Goal: Task Accomplishment & Management: Manage account settings

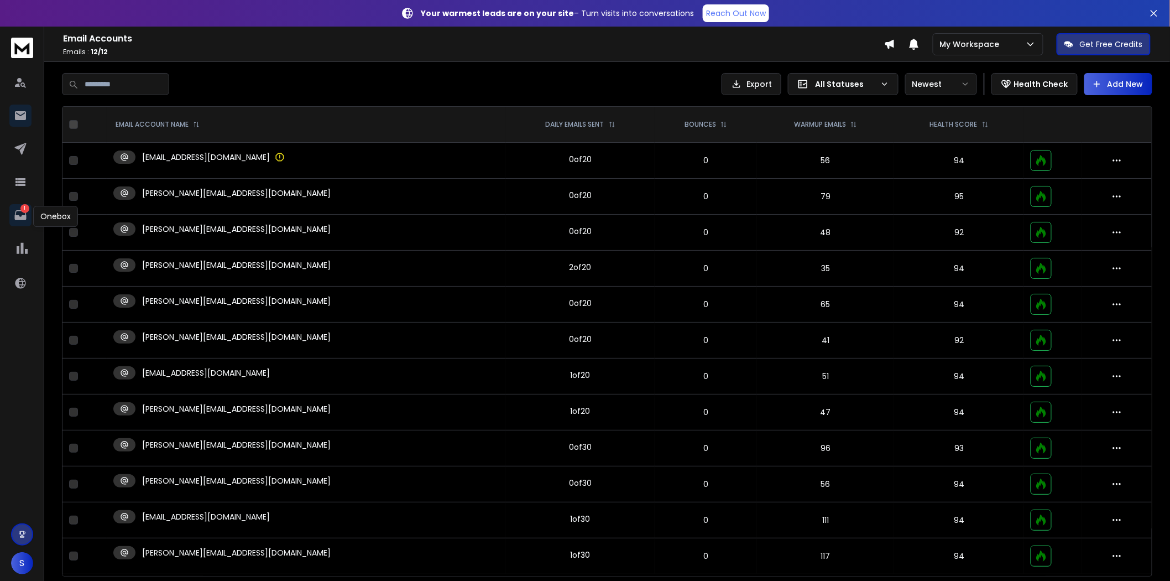
drag, startPoint x: 24, startPoint y: 217, endPoint x: 17, endPoint y: 215, distance: 7.7
click at [24, 218] on icon at bounding box center [20, 215] width 12 height 10
click at [21, 218] on icon at bounding box center [20, 215] width 12 height 10
click at [18, 215] on icon at bounding box center [20, 214] width 13 height 13
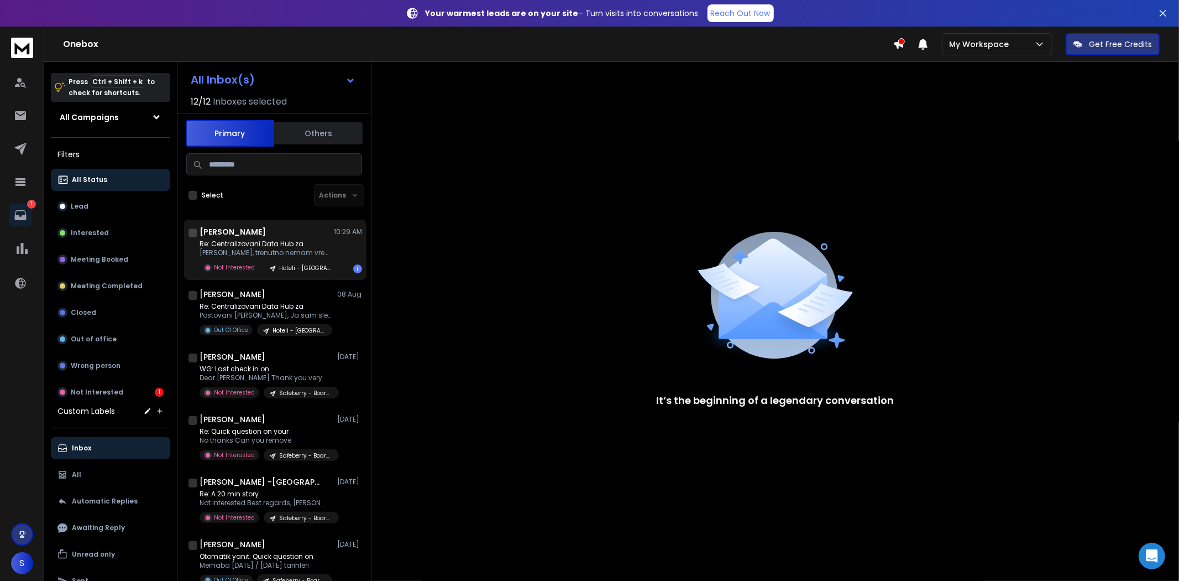
click at [262, 245] on p "Re: Centralizovani Data Hub za" at bounding box center [266, 243] width 133 height 9
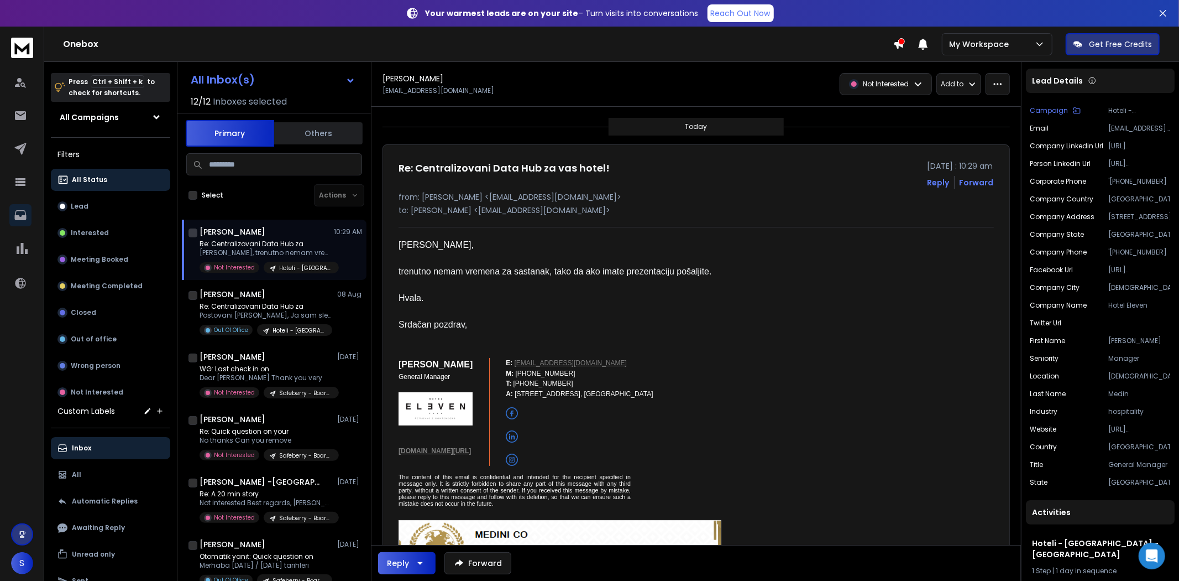
drag, startPoint x: 947, startPoint y: 413, endPoint x: 911, endPoint y: 402, distance: 37.1
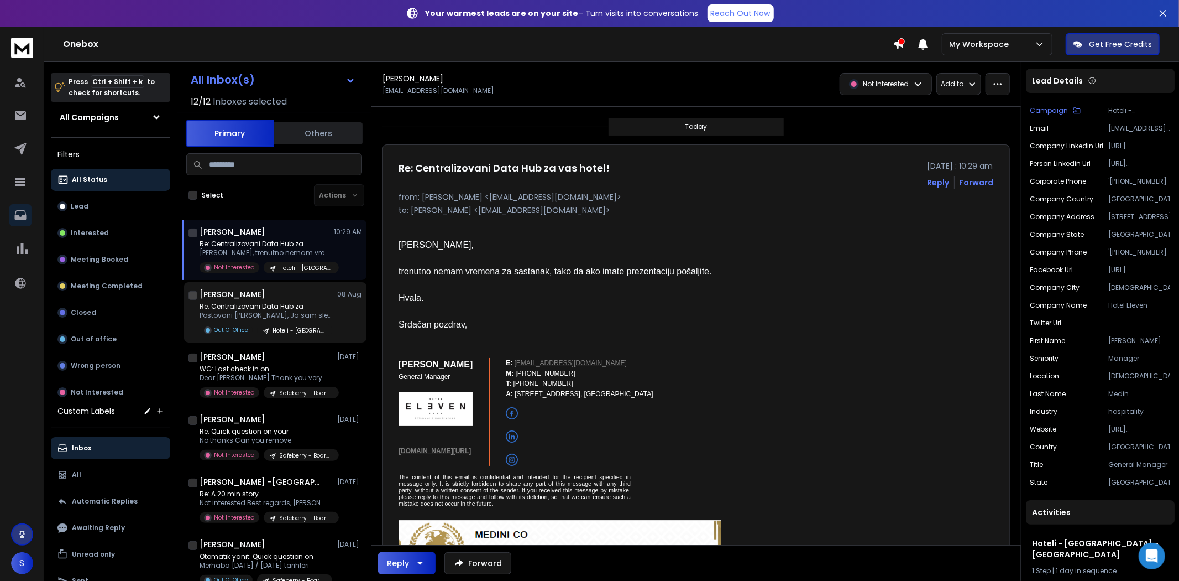
click at [332, 325] on div "Out Of Office Hoteli - [GEOGRAPHIC_DATA] - [GEOGRAPHIC_DATA]" at bounding box center [266, 330] width 133 height 12
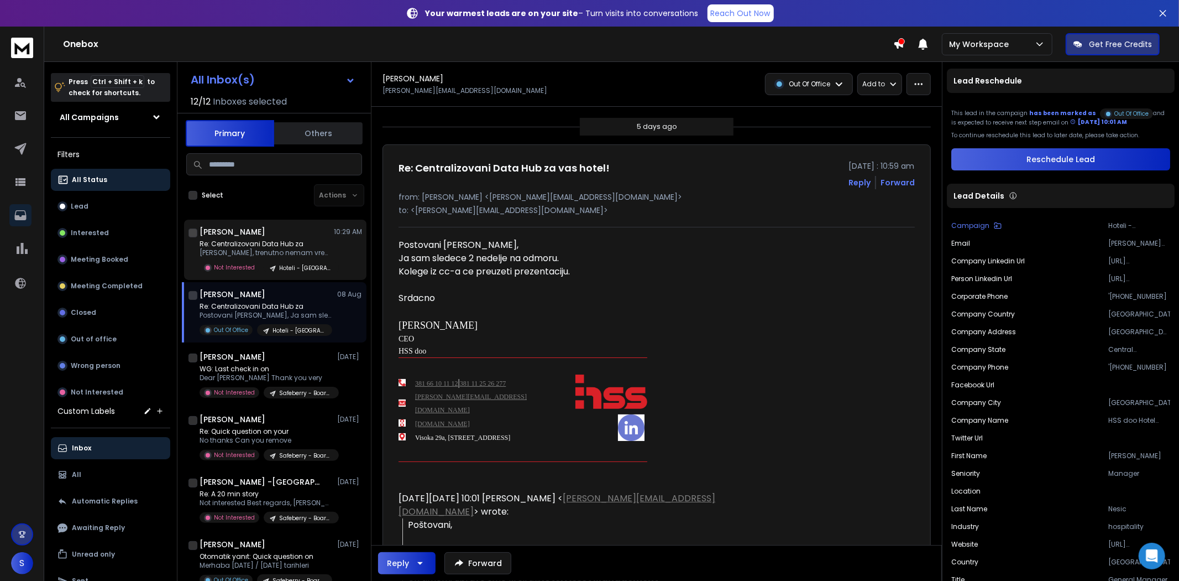
click at [309, 252] on p "[PERSON_NAME], trenutno nemam vremena" at bounding box center [266, 252] width 133 height 9
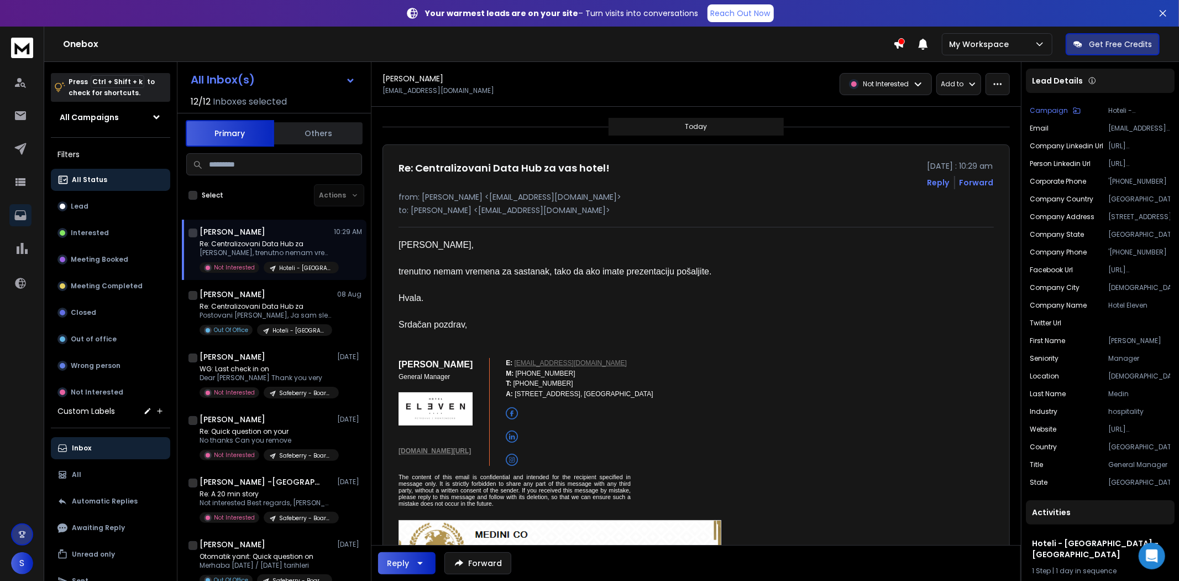
click at [611, 263] on div at bounding box center [560, 258] width 323 height 13
click at [612, 267] on div "trenutno nemam vremena za sastanak, tako da ako imate prezentaciju pošaljite." at bounding box center [560, 271] width 323 height 13
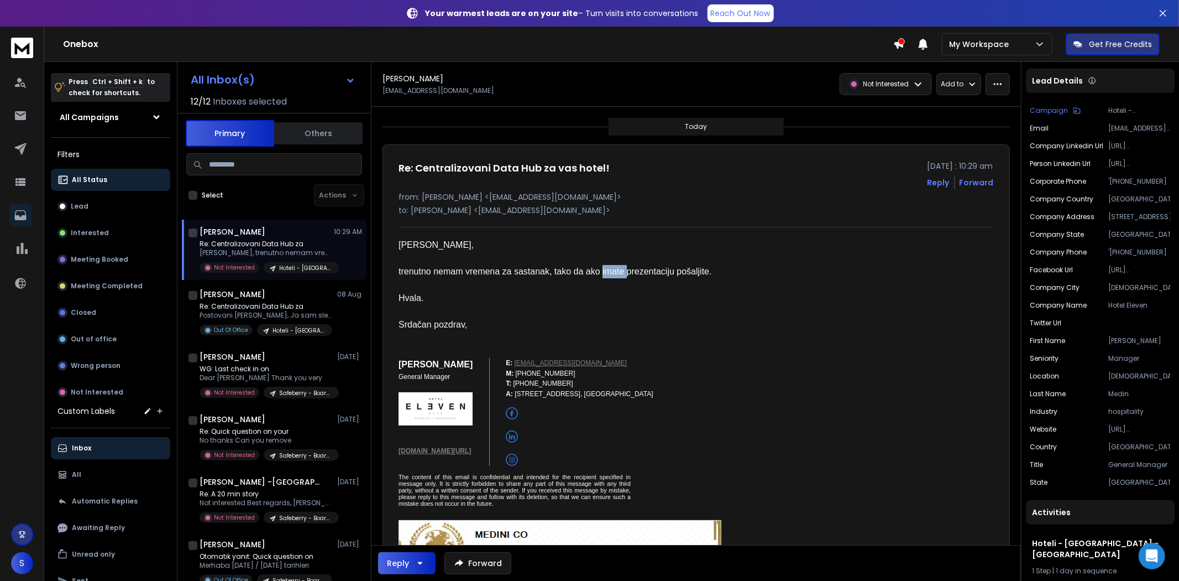
click at [612, 267] on div "trenutno nemam vremena za sastanak, tako da ako imate prezentaciju pošaljite." at bounding box center [560, 271] width 323 height 13
click at [610, 267] on div "trenutno nemam vremena za sastanak, tako da ako imate prezentaciju pošaljite." at bounding box center [560, 271] width 323 height 13
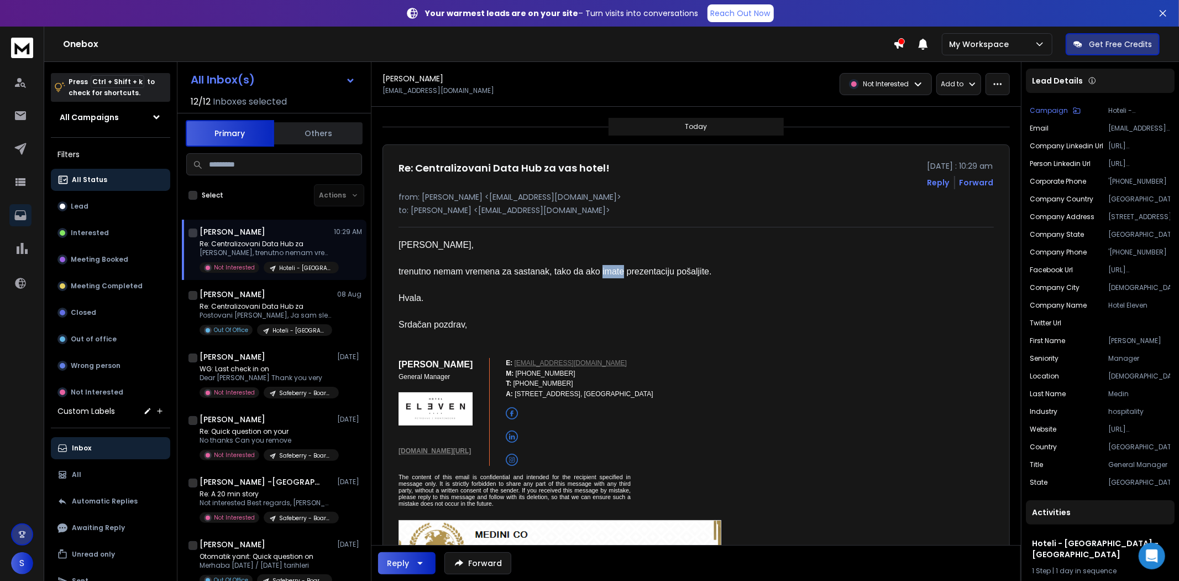
click at [610, 267] on div "trenutno nemam vremena za sastanak, tako da ako imate prezentaciju pošaljite." at bounding box center [560, 271] width 323 height 13
click at [603, 281] on div at bounding box center [560, 284] width 323 height 13
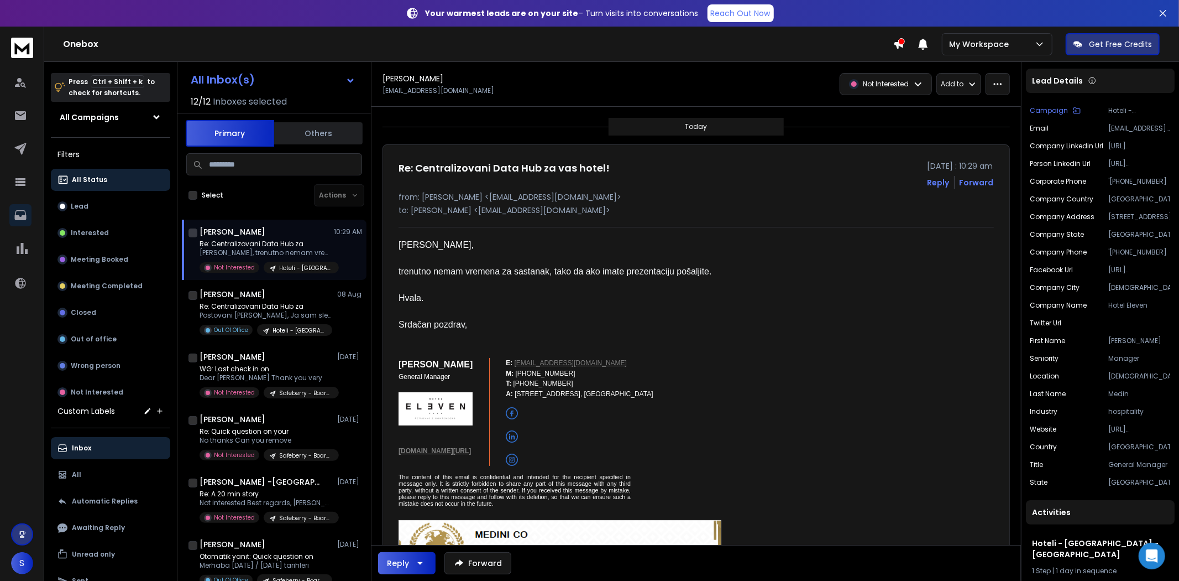
click at [412, 301] on div "Hvala." at bounding box center [560, 297] width 323 height 13
click at [414, 322] on div "Srdačan pozdrav," at bounding box center [560, 324] width 323 height 13
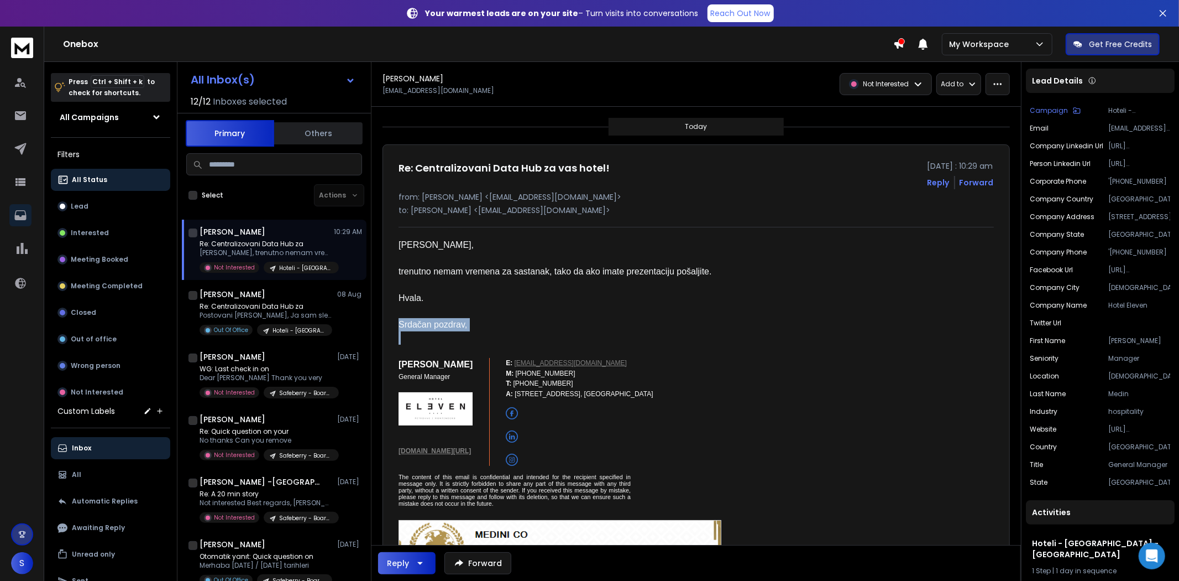
click at [414, 322] on div "Srdačan pozdrav," at bounding box center [560, 324] width 323 height 13
click at [445, 241] on div "[PERSON_NAME]," at bounding box center [560, 244] width 323 height 13
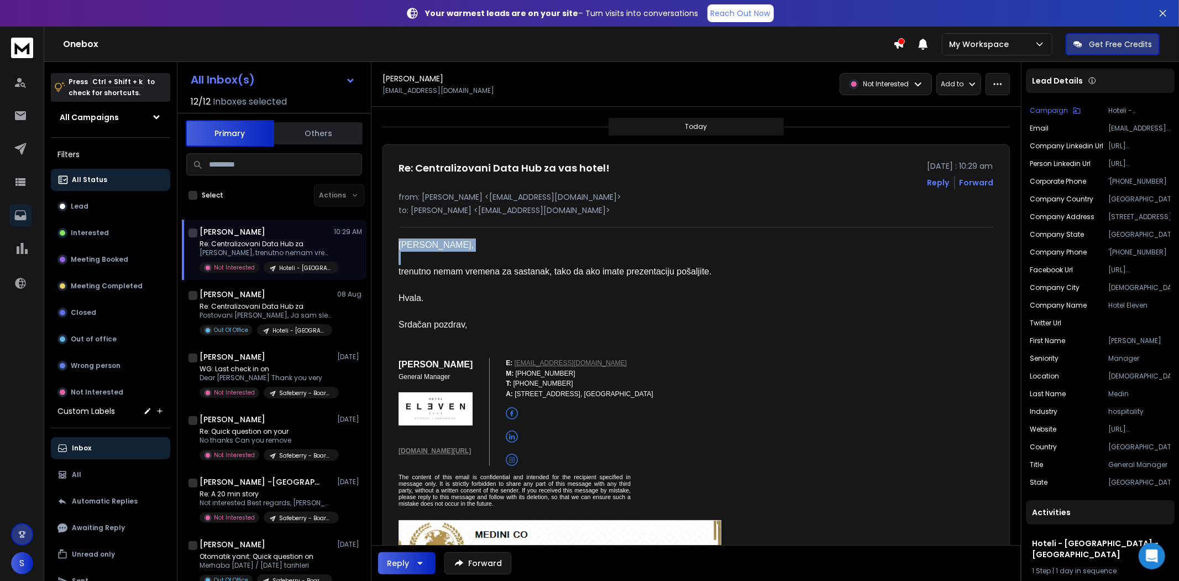
click at [445, 241] on div "[PERSON_NAME]," at bounding box center [560, 244] width 323 height 13
click at [447, 271] on div "trenutno nemam vremena za sastanak, tako da ako imate prezentaciju pošaljite." at bounding box center [560, 271] width 323 height 13
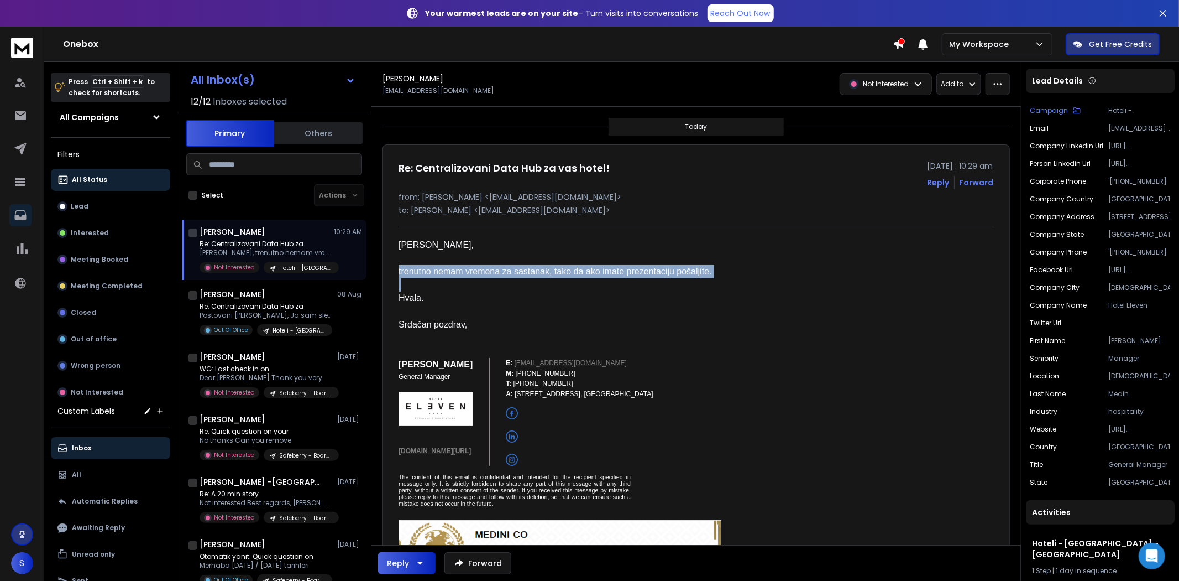
click at [447, 271] on div "trenutno nemam vremena za sastanak, tako da ako imate prezentaciju pošaljite." at bounding box center [560, 271] width 323 height 13
click at [487, 288] on div at bounding box center [560, 284] width 323 height 13
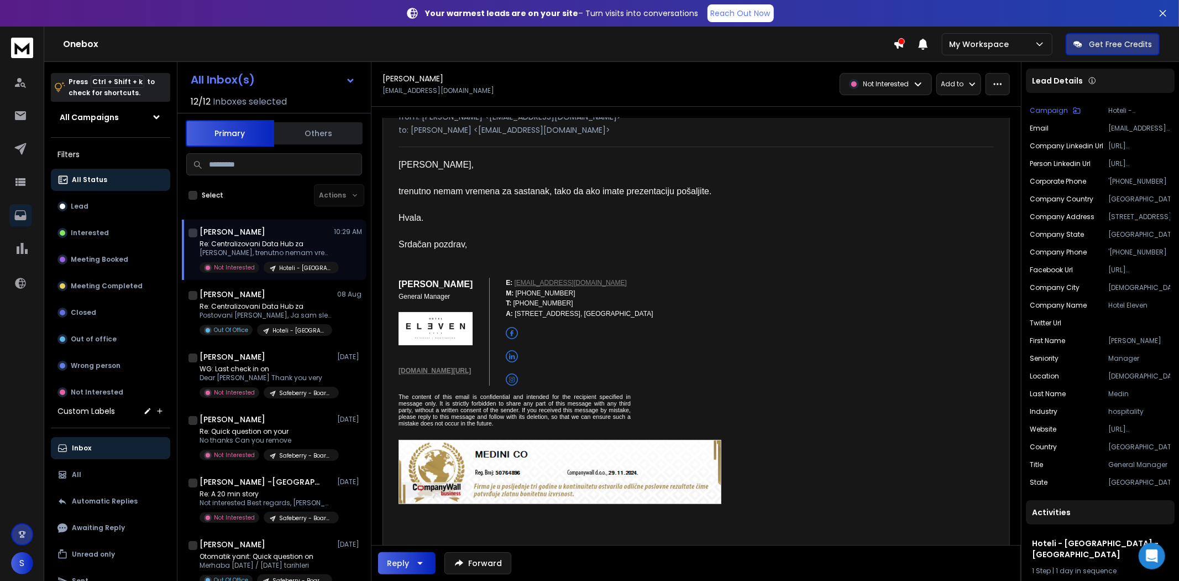
drag, startPoint x: 578, startPoint y: 184, endPoint x: 584, endPoint y: 280, distance: 95.8
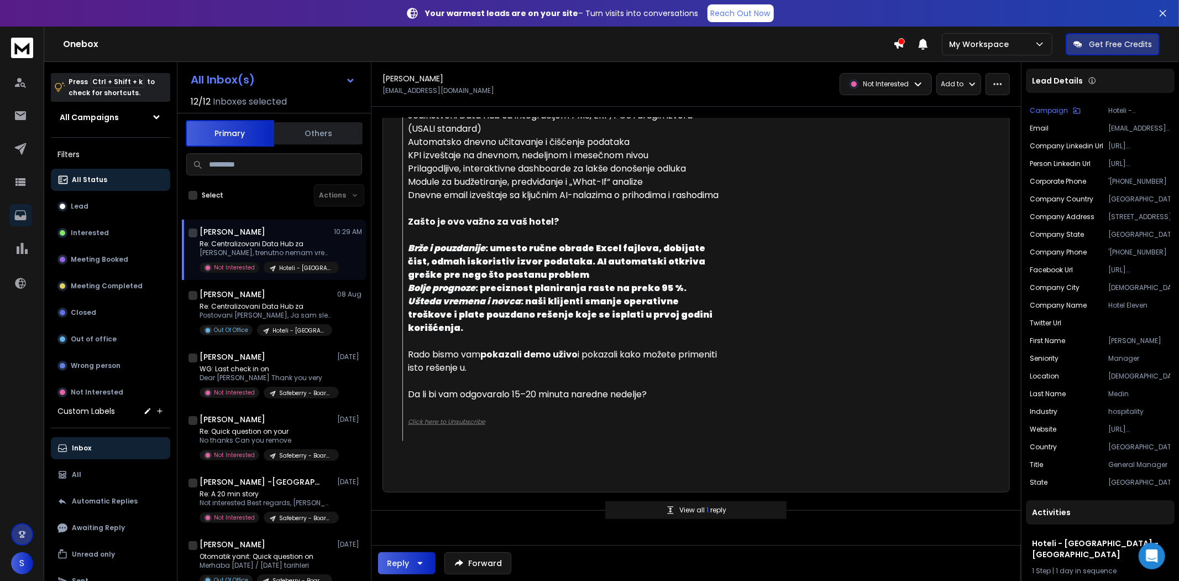
drag, startPoint x: 772, startPoint y: 177, endPoint x: 775, endPoint y: 348, distance: 171.4
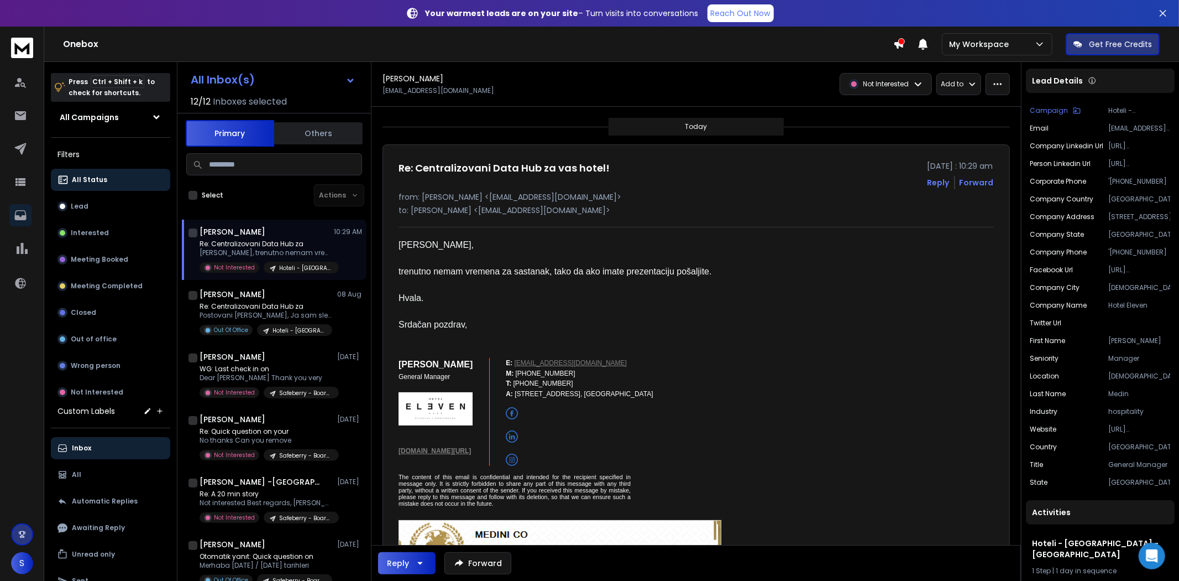
drag, startPoint x: 800, startPoint y: 234, endPoint x: 781, endPoint y: 63, distance: 172.4
click at [720, 580] on html "Your warmest leads are on your site – Turn visits into conversations Reach Out …" at bounding box center [589, 290] width 1179 height 581
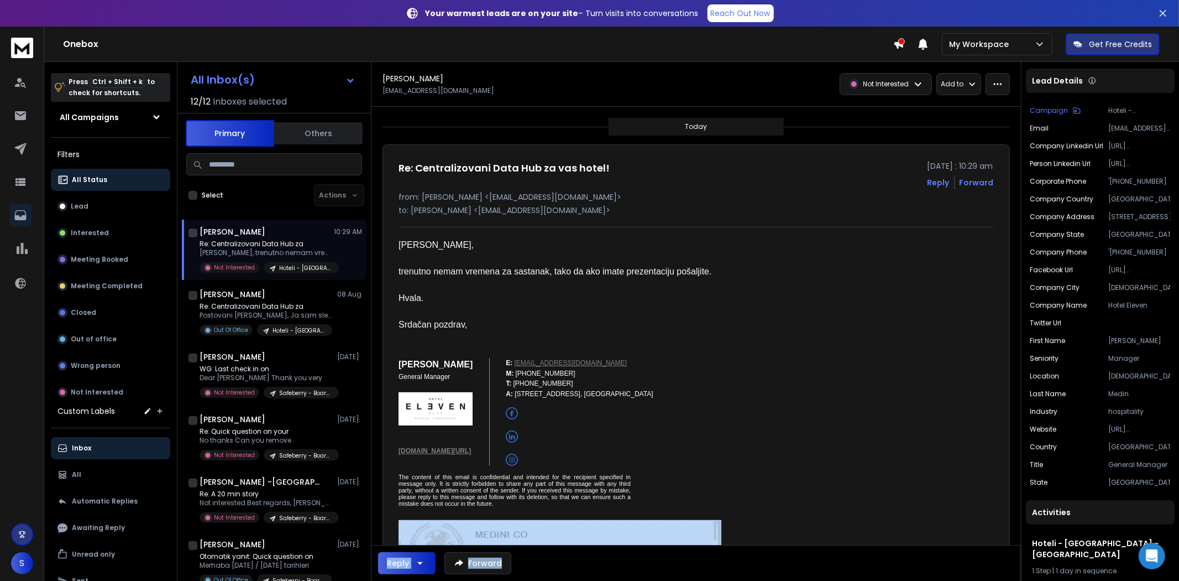
drag, startPoint x: 898, startPoint y: 418, endPoint x: 887, endPoint y: 412, distance: 12.4
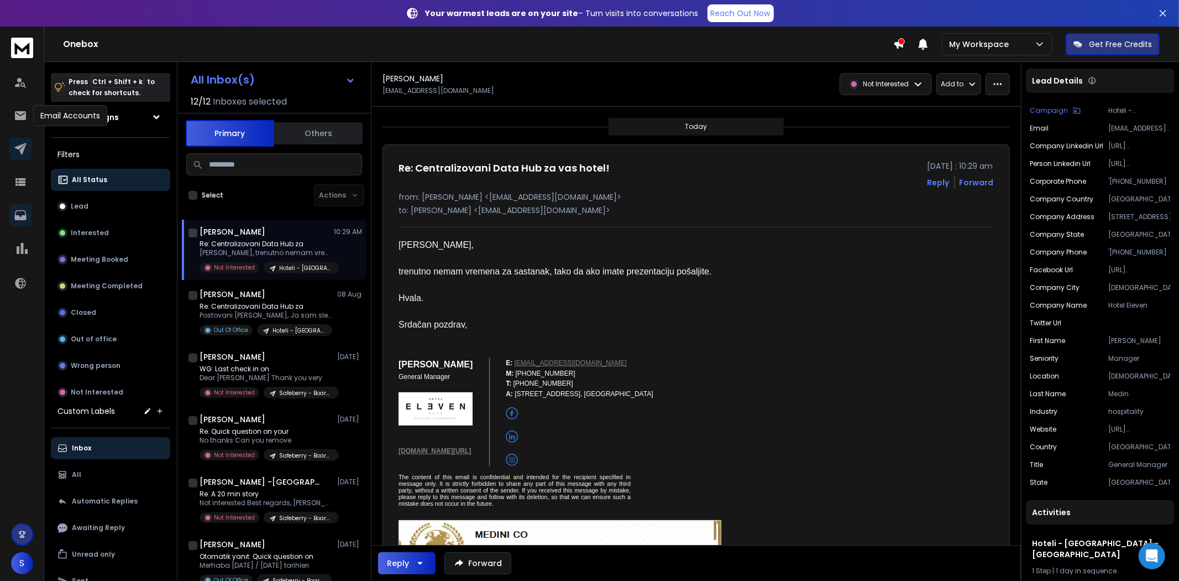
click at [18, 147] on icon at bounding box center [20, 149] width 12 height 12
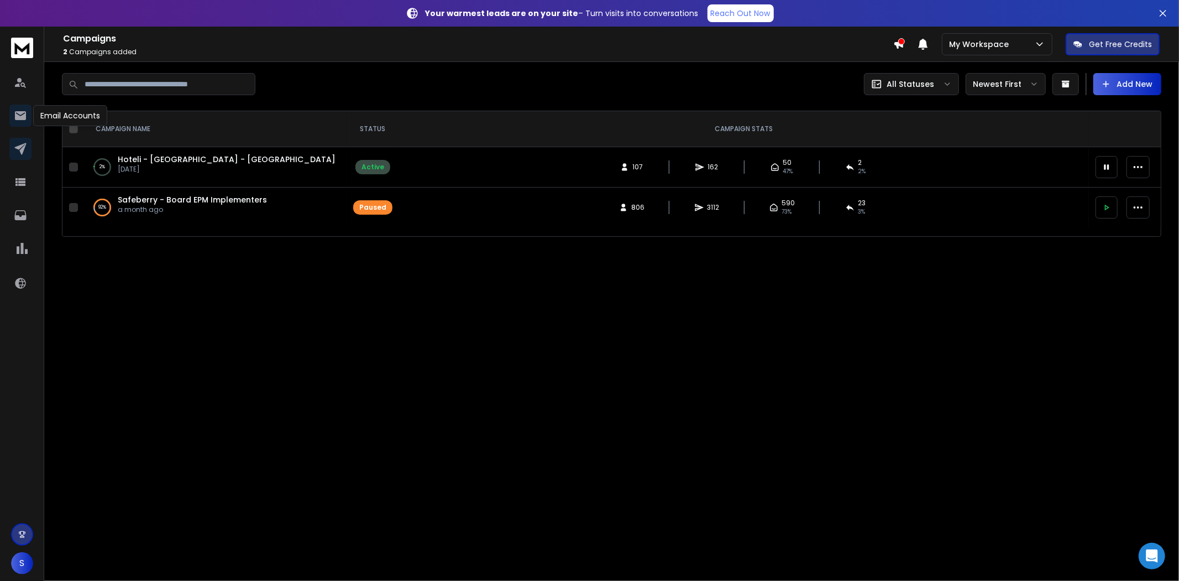
click at [24, 112] on icon at bounding box center [20, 115] width 11 height 9
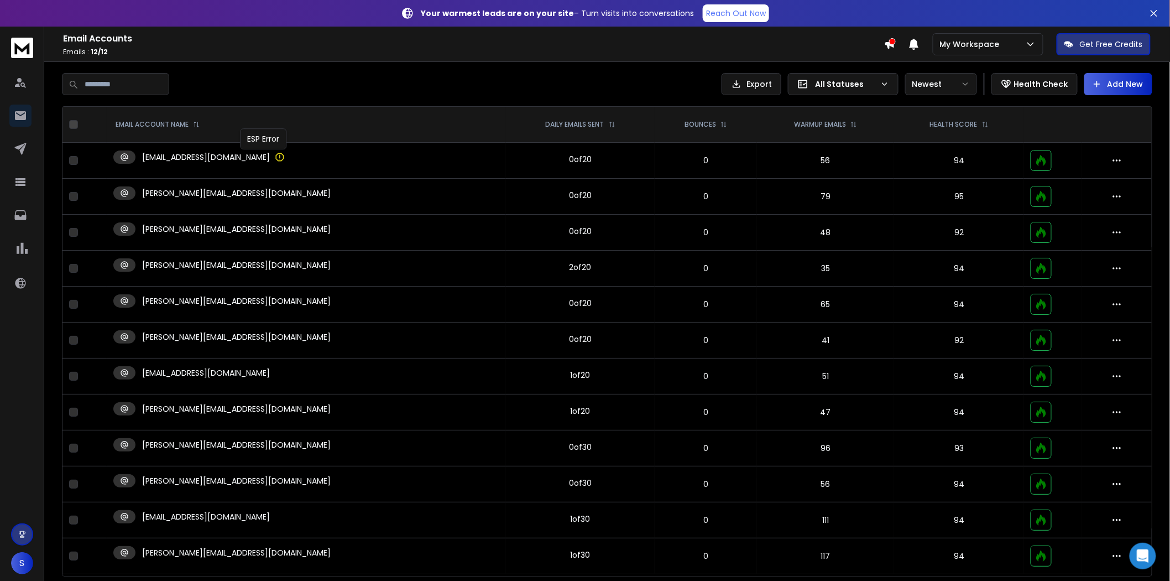
click at [274, 158] on icon at bounding box center [279, 156] width 11 height 11
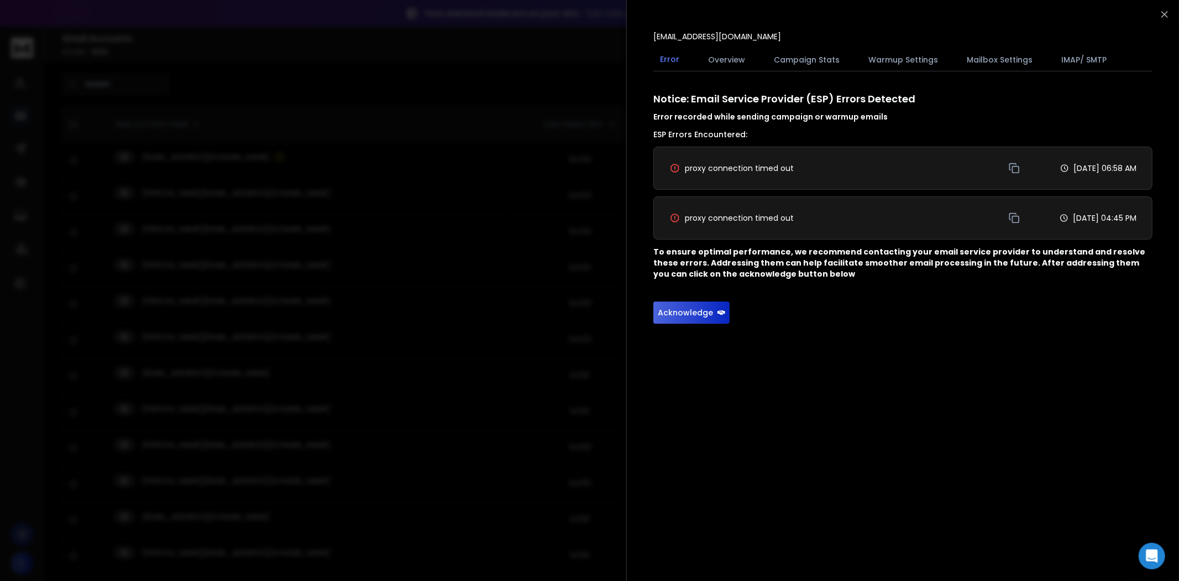
click at [710, 311] on button "Acknowledge" at bounding box center [692, 312] width 76 height 22
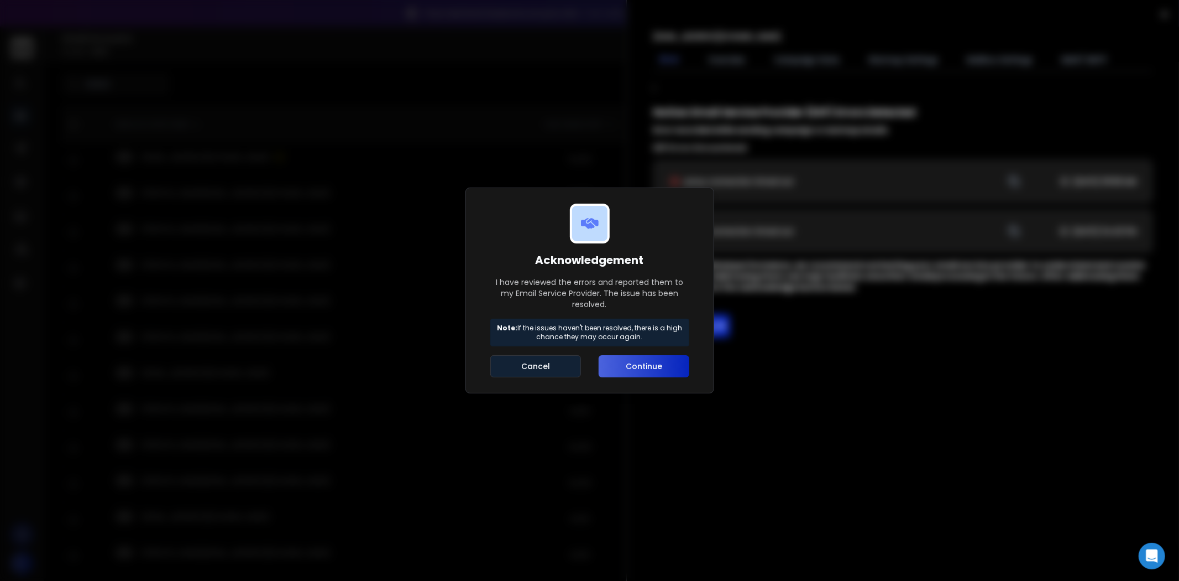
click at [557, 364] on button "Cancel" at bounding box center [535, 366] width 91 height 22
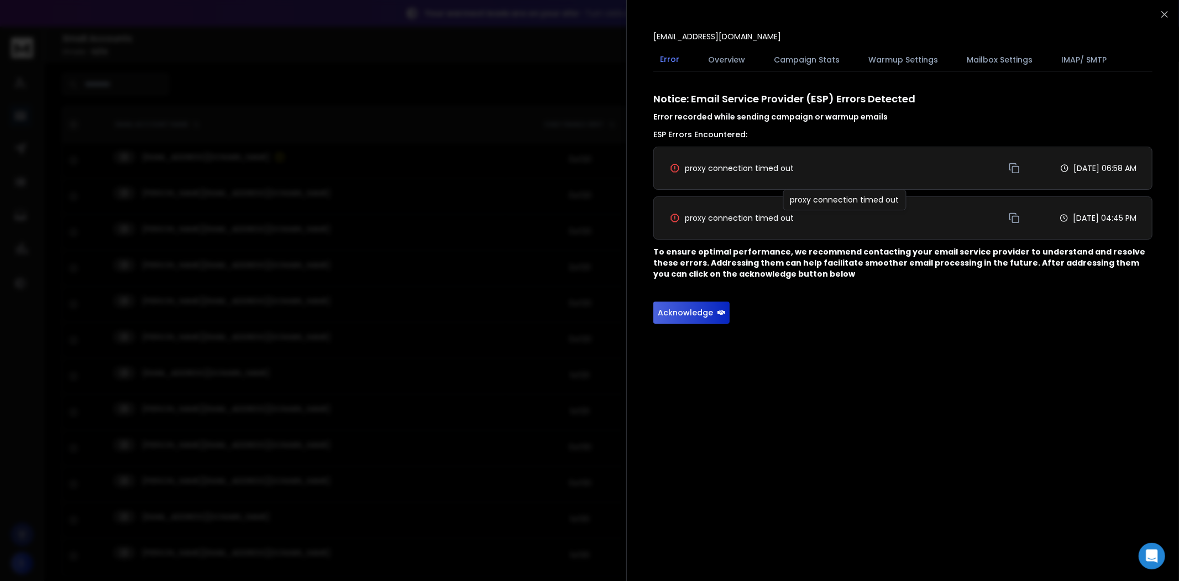
click at [767, 173] on span "proxy connection timed out" at bounding box center [739, 168] width 109 height 11
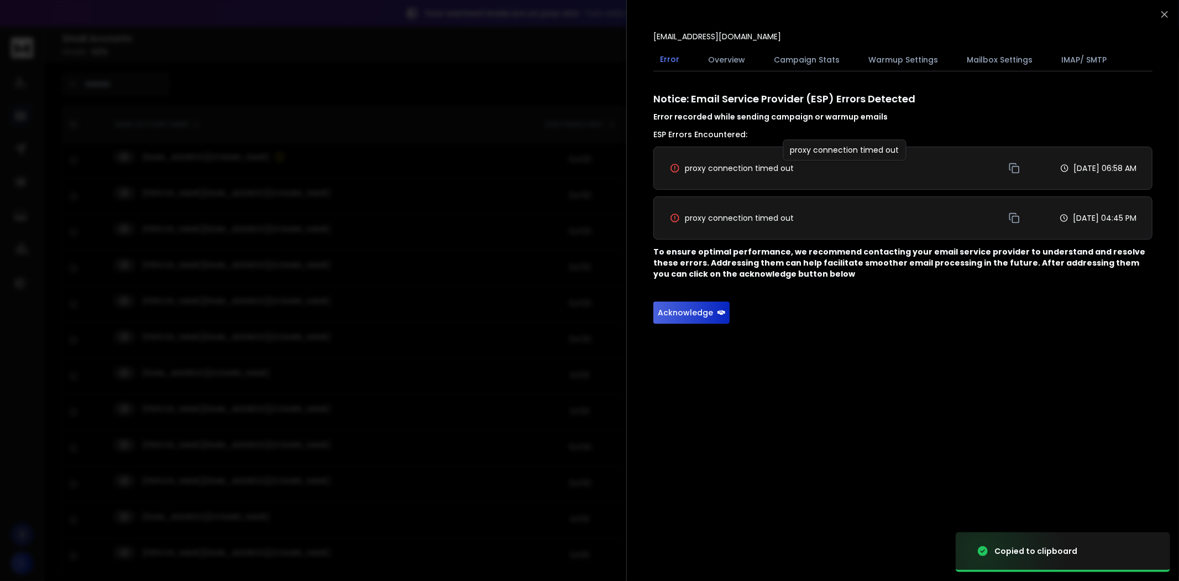
click at [883, 172] on p "proxy connection timed out" at bounding box center [852, 168] width 335 height 11
click at [866, 199] on div "proxy connection timed out [DATE] 04:45 PM" at bounding box center [903, 217] width 499 height 43
click at [856, 213] on body "Your warmest leads are on your site – Turn visits into conversations Reach Out …" at bounding box center [585, 290] width 1170 height 581
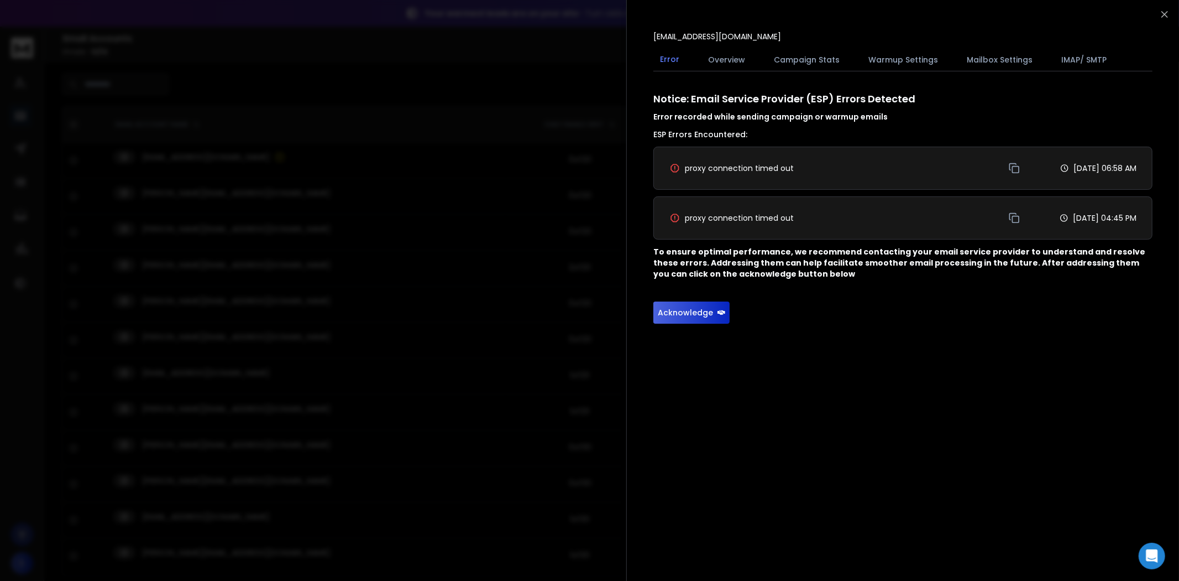
click at [734, 50] on button "Overview" at bounding box center [727, 60] width 50 height 24
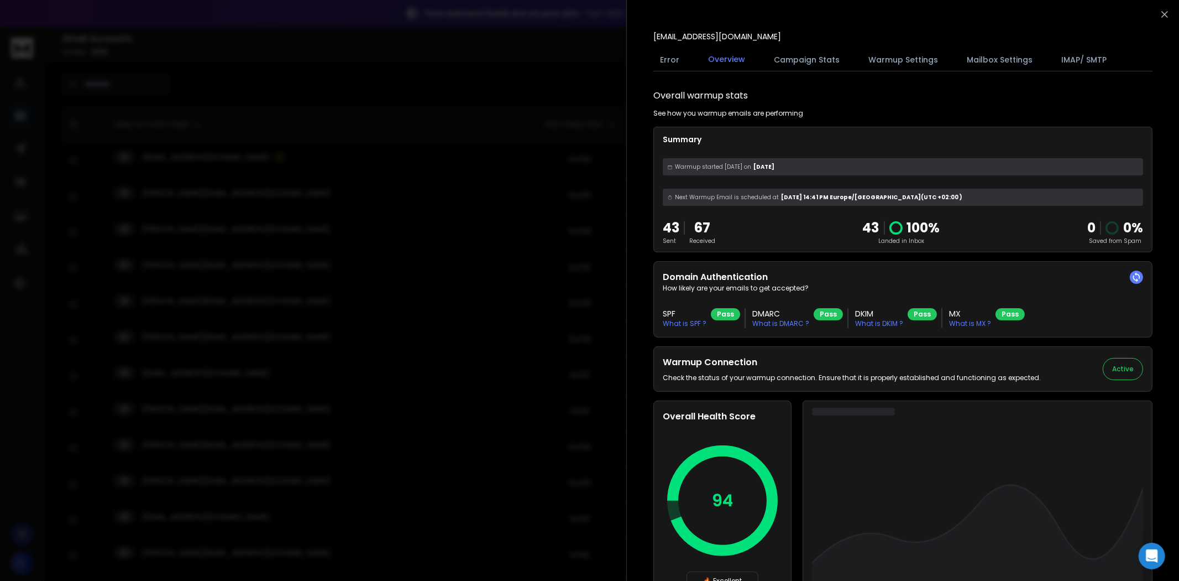
click at [535, 118] on div at bounding box center [589, 290] width 1179 height 581
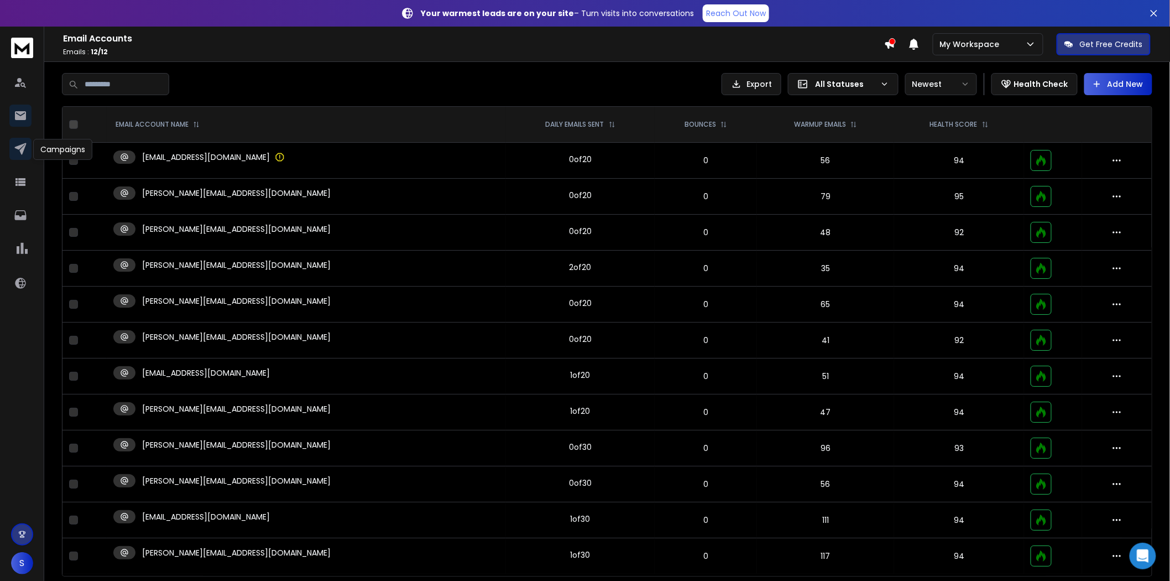
click at [6, 151] on div "S" at bounding box center [22, 306] width 44 height 558
click at [12, 152] on link at bounding box center [20, 149] width 22 height 22
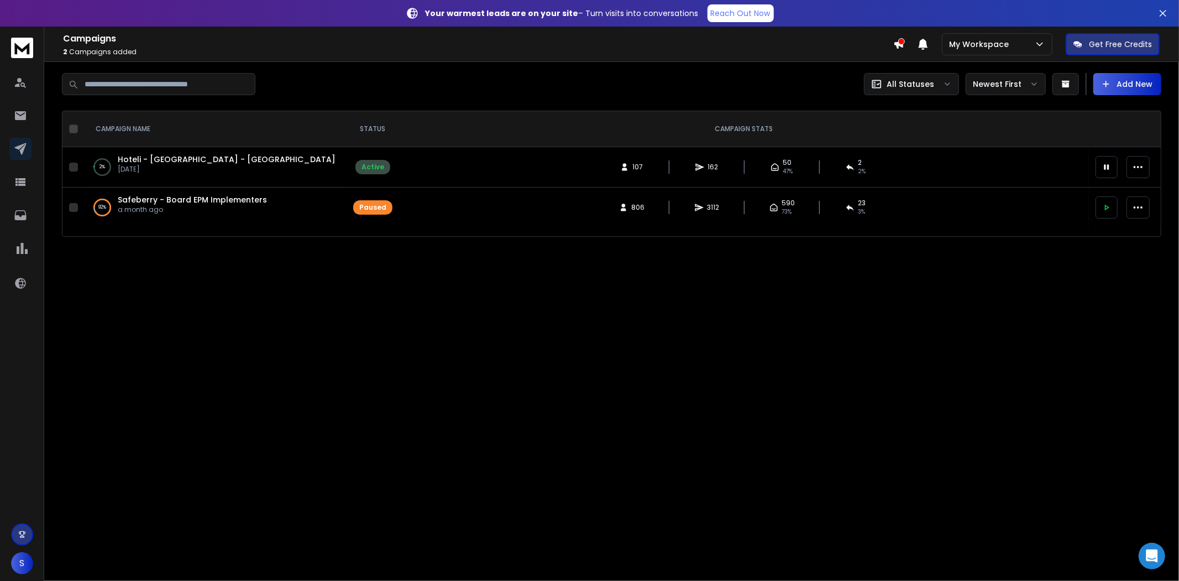
click at [1138, 191] on td at bounding box center [1125, 207] width 72 height 40
